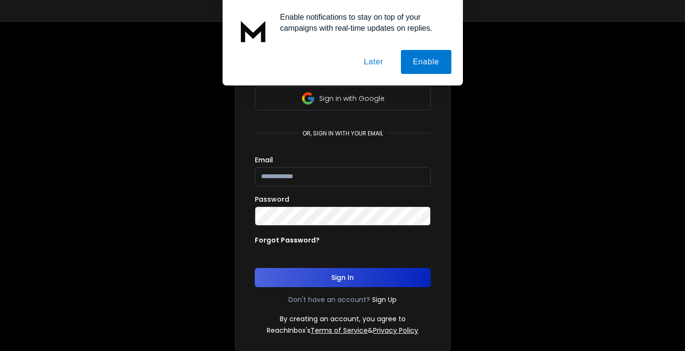
click at [380, 62] on button "Later" at bounding box center [373, 62] width 43 height 24
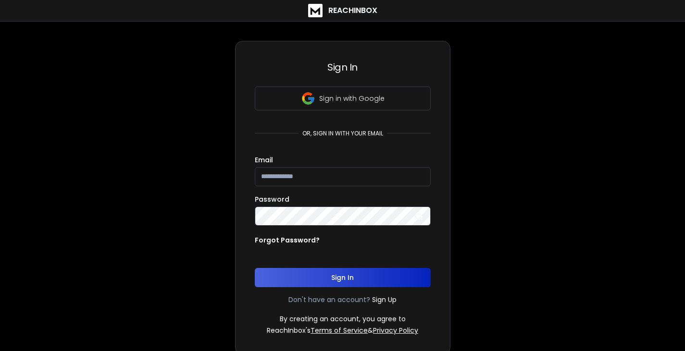
click at [391, 301] on link "Sign Up" at bounding box center [384, 300] width 25 height 10
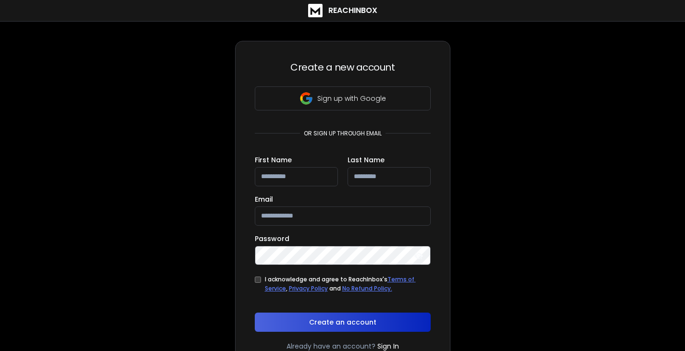
click at [289, 180] on input "text" at bounding box center [296, 176] width 83 height 19
type input "****"
type input "*****"
click at [299, 221] on input "email" at bounding box center [343, 216] width 176 height 19
type input "**********"
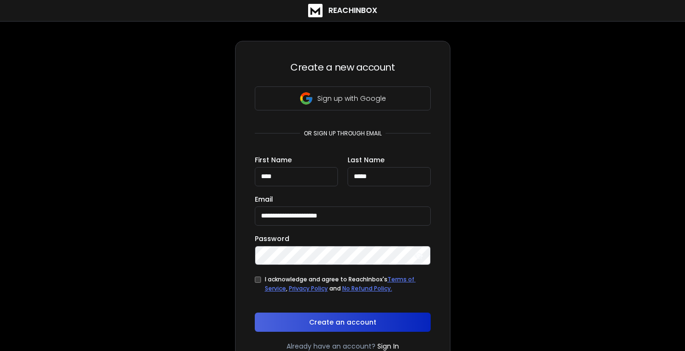
click at [342, 322] on button "Create an account" at bounding box center [343, 322] width 176 height 19
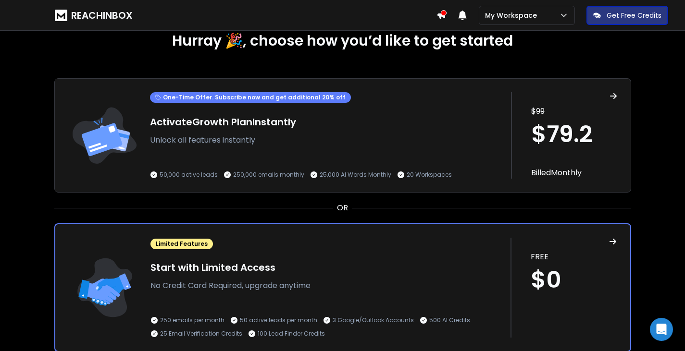
scroll to position [26, 0]
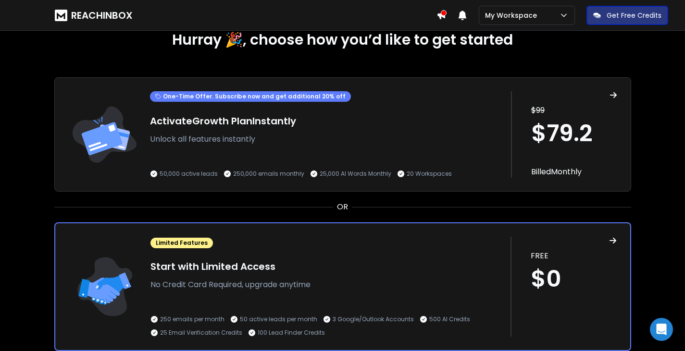
click at [538, 280] on h1 "$0" at bounding box center [574, 279] width 86 height 23
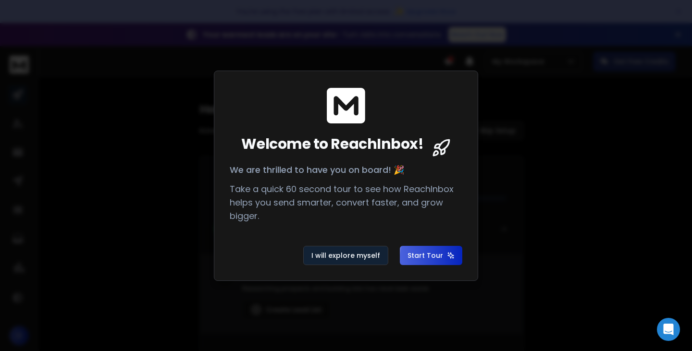
click at [374, 259] on button "I will explore myself" at bounding box center [345, 255] width 85 height 19
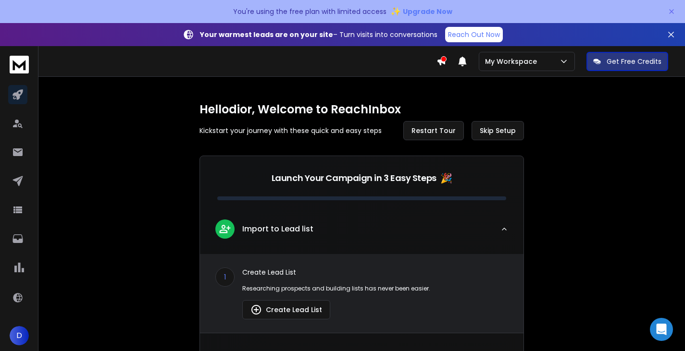
scroll to position [48, 0]
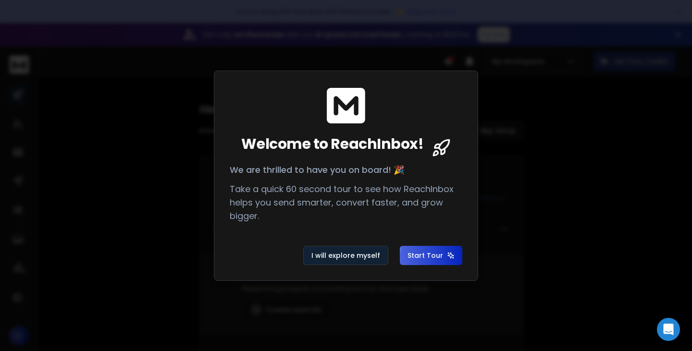
click at [348, 257] on button "I will explore myself" at bounding box center [345, 255] width 85 height 19
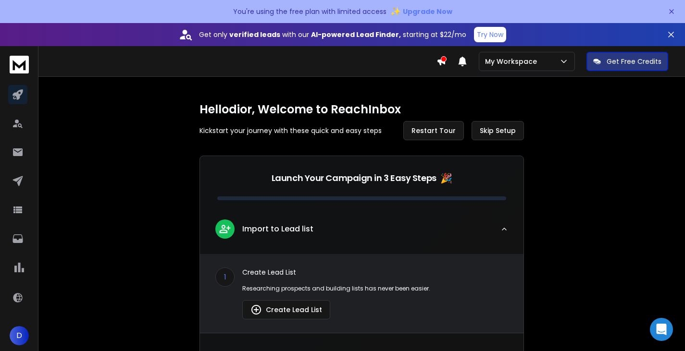
click at [670, 11] on icon "Close notification" at bounding box center [672, 12] width 8 height 8
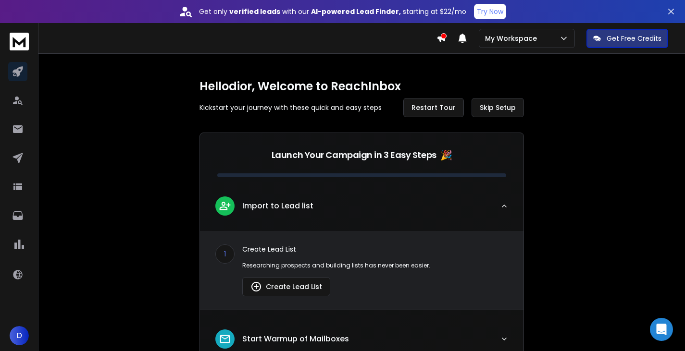
click at [671, 10] on icon at bounding box center [671, 11] width 9 height 9
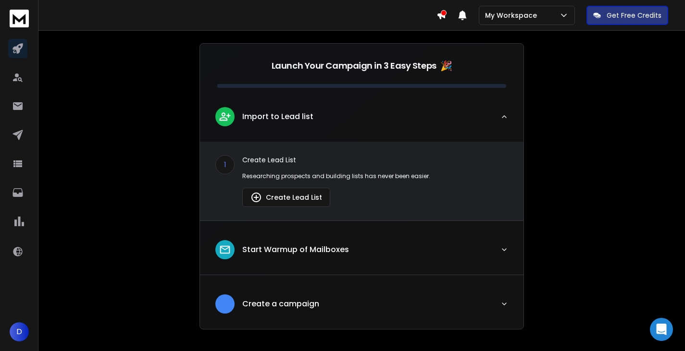
scroll to position [70, 0]
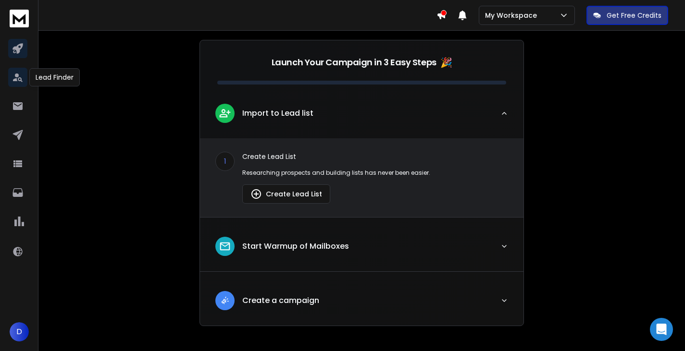
click at [14, 74] on icon at bounding box center [18, 78] width 12 height 12
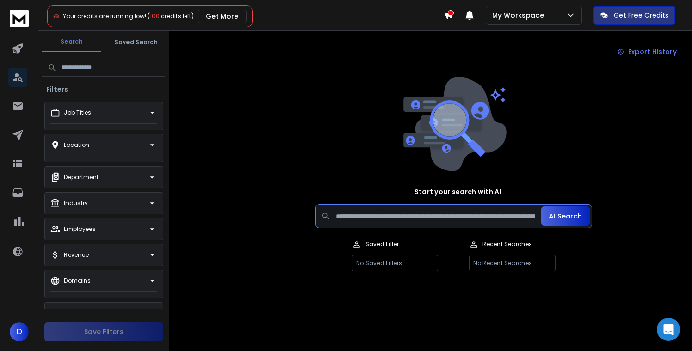
click at [349, 213] on textarea at bounding box center [435, 216] width 199 height 19
paste textarea "**********"
type textarea "**********"
click at [575, 216] on button "AI Search" at bounding box center [566, 216] width 49 height 19
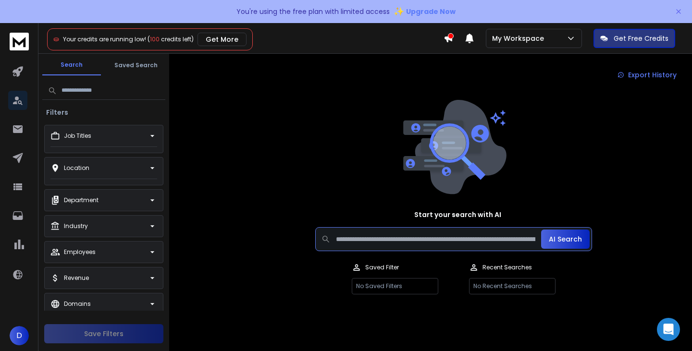
click at [457, 149] on img at bounding box center [454, 147] width 106 height 95
click at [20, 74] on icon at bounding box center [18, 72] width 12 height 12
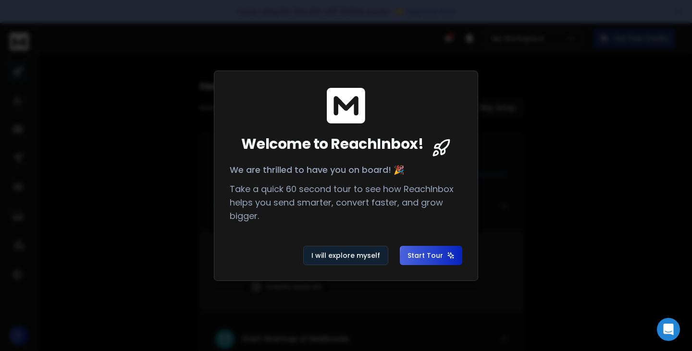
click at [380, 256] on button "I will explore myself" at bounding box center [345, 255] width 85 height 19
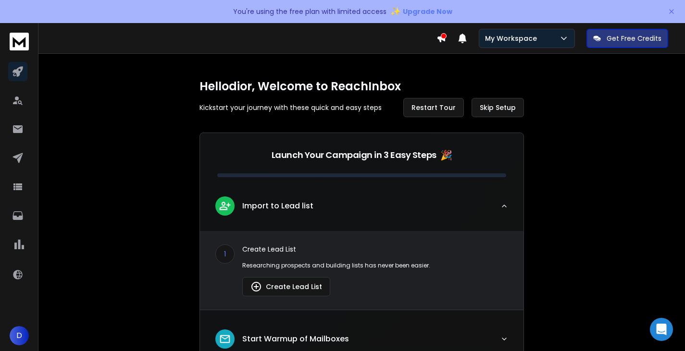
click at [568, 37] on icon "button" at bounding box center [564, 39] width 10 height 10
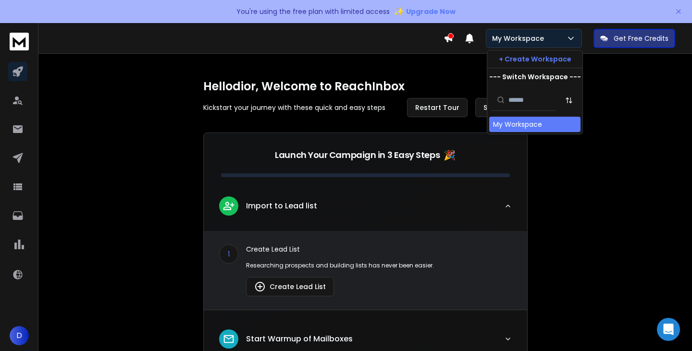
click at [568, 37] on icon "button" at bounding box center [571, 39] width 10 height 10
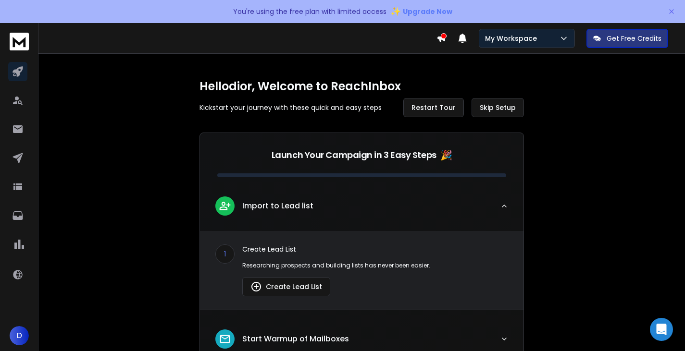
click at [568, 36] on icon "button" at bounding box center [564, 39] width 10 height 10
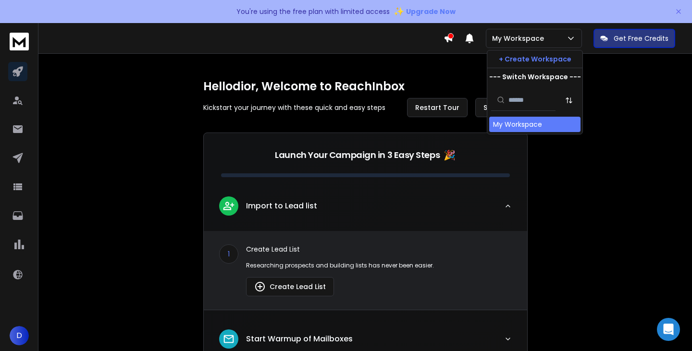
click at [87, 66] on div "Hello dior , Welcome to ReachInbox Kickstart your journey with these quick and …" at bounding box center [365, 248] width 623 height 371
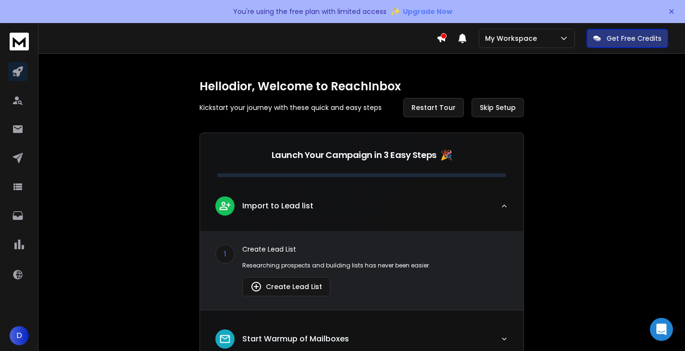
click at [673, 13] on icon "Close notification" at bounding box center [672, 12] width 8 height 8
